Goal: Task Accomplishment & Management: Manage account settings

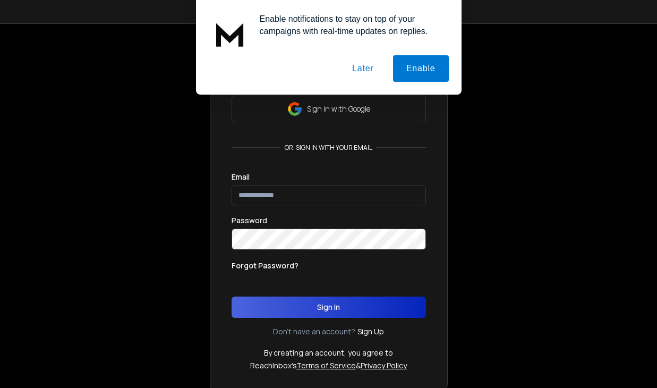
click at [360, 72] on button "Later" at bounding box center [363, 68] width 48 height 27
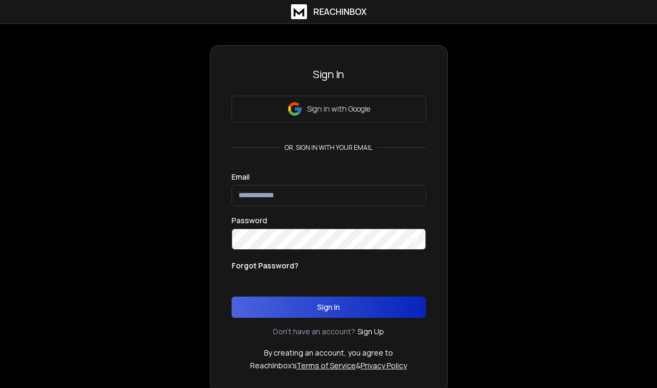
click at [34, 278] on div "Welcome to ReachInbox 10x your leads, meetings and deals. Sign In Sign in with …" at bounding box center [328, 218] width 657 height 347
click at [243, 192] on input "email" at bounding box center [329, 195] width 194 height 21
paste input "**********"
type input "**********"
drag, startPoint x: 140, startPoint y: 265, endPoint x: 166, endPoint y: 253, distance: 29.2
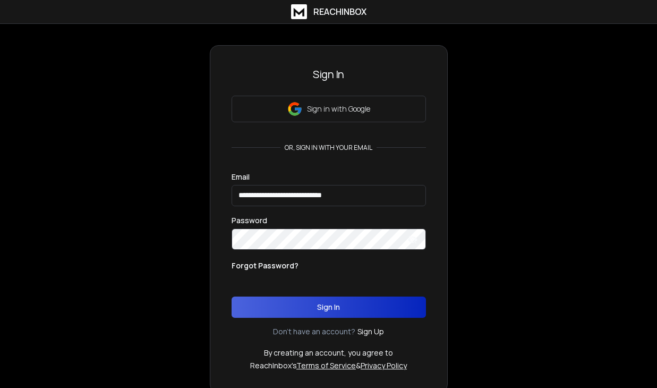
click at [140, 265] on div "**********" at bounding box center [328, 218] width 657 height 347
click at [413, 239] on icon at bounding box center [413, 240] width 10 height 10
click at [343, 304] on button "Sign In" at bounding box center [329, 306] width 194 height 21
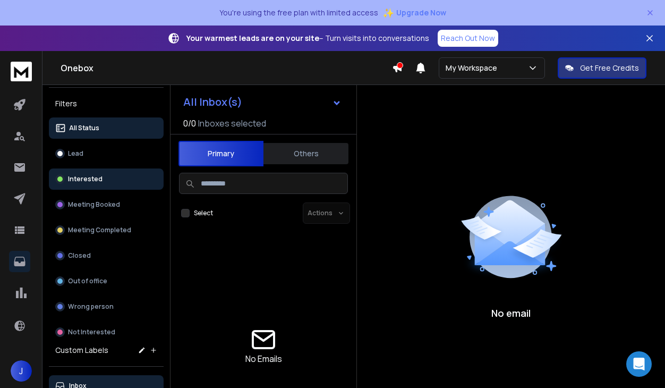
scroll to position [159, 0]
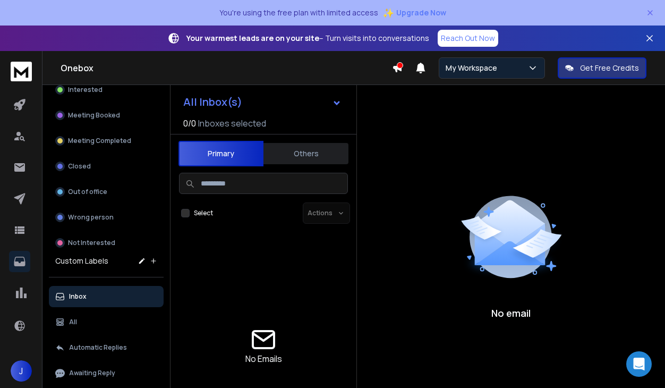
click at [477, 68] on p "My Workspace" at bounding box center [474, 68] width 56 height 11
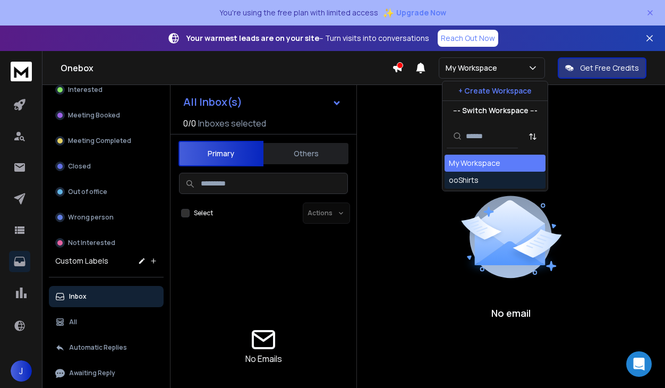
click at [470, 180] on div "ooShirts" at bounding box center [464, 180] width 30 height 11
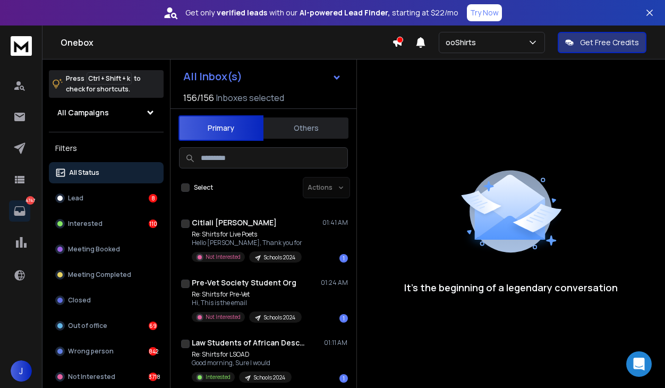
click at [650, 16] on icon at bounding box center [650, 13] width 10 height 10
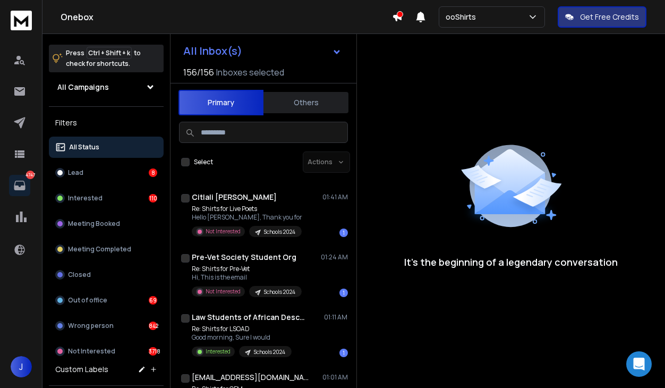
drag, startPoint x: 37, startPoint y: 22, endPoint x: 23, endPoint y: 23, distance: 14.3
click at [35, 22] on div "4747 J" at bounding box center [21, 194] width 42 height 388
click at [22, 23] on img at bounding box center [21, 21] width 21 height 20
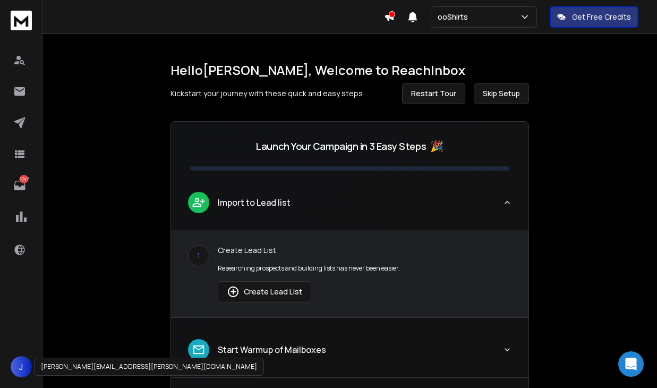
click at [18, 368] on span "J" at bounding box center [21, 366] width 21 height 21
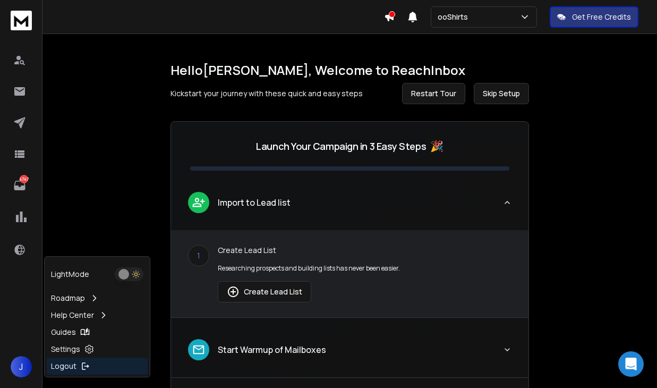
click at [64, 364] on p "Logout" at bounding box center [63, 366] width 25 height 11
